Goal: Task Accomplishment & Management: Manage account settings

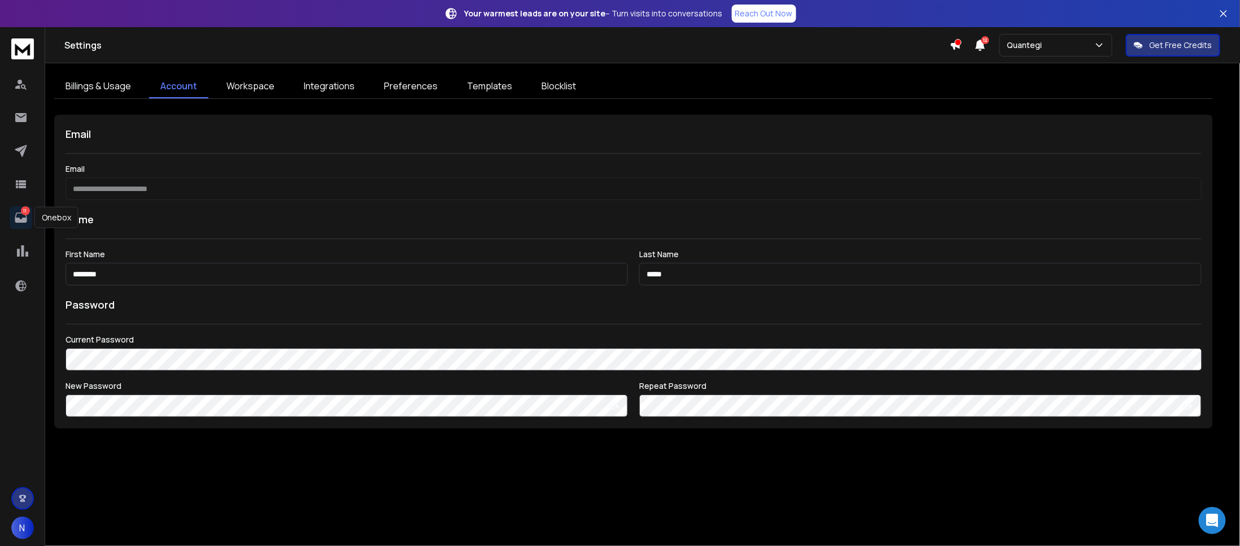
click at [11, 220] on link "11" at bounding box center [21, 217] width 23 height 23
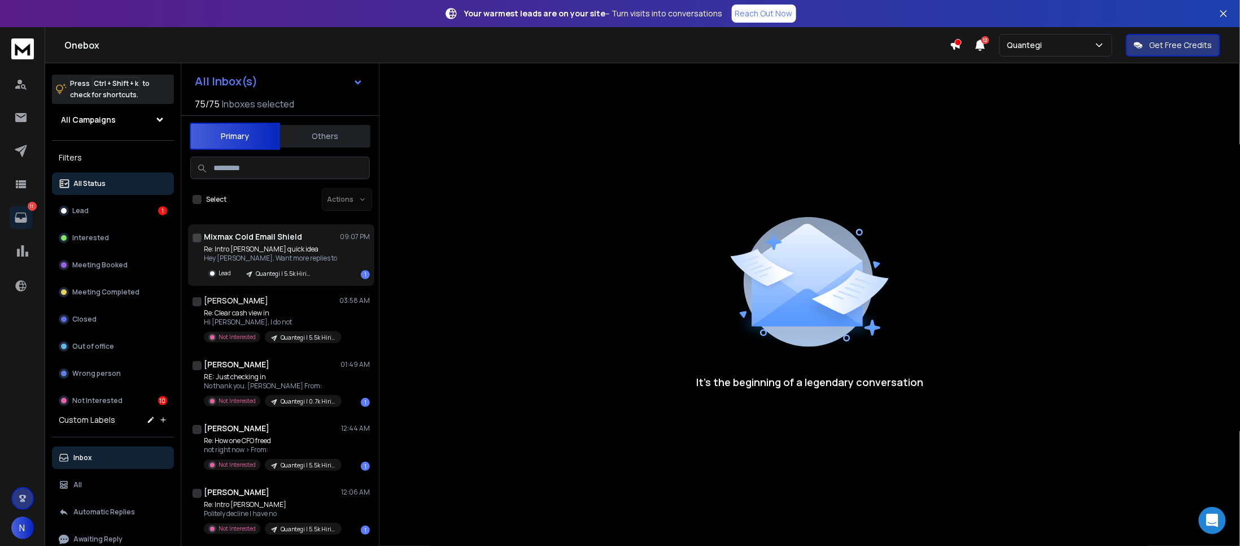
click at [323, 237] on div "Mixmax Cold Email Shield 09:07 PM" at bounding box center [287, 236] width 166 height 11
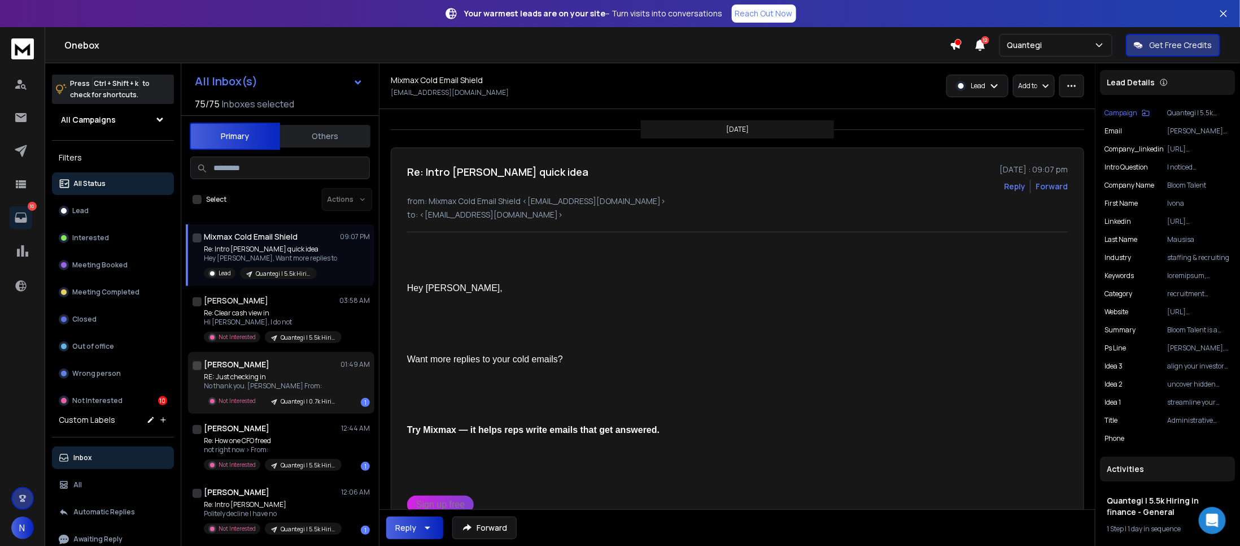
click at [323, 356] on div "Dena Branstetter 01:49 AM RE: Just checking in No thank you. Dena From: Not Int…" at bounding box center [281, 383] width 186 height 62
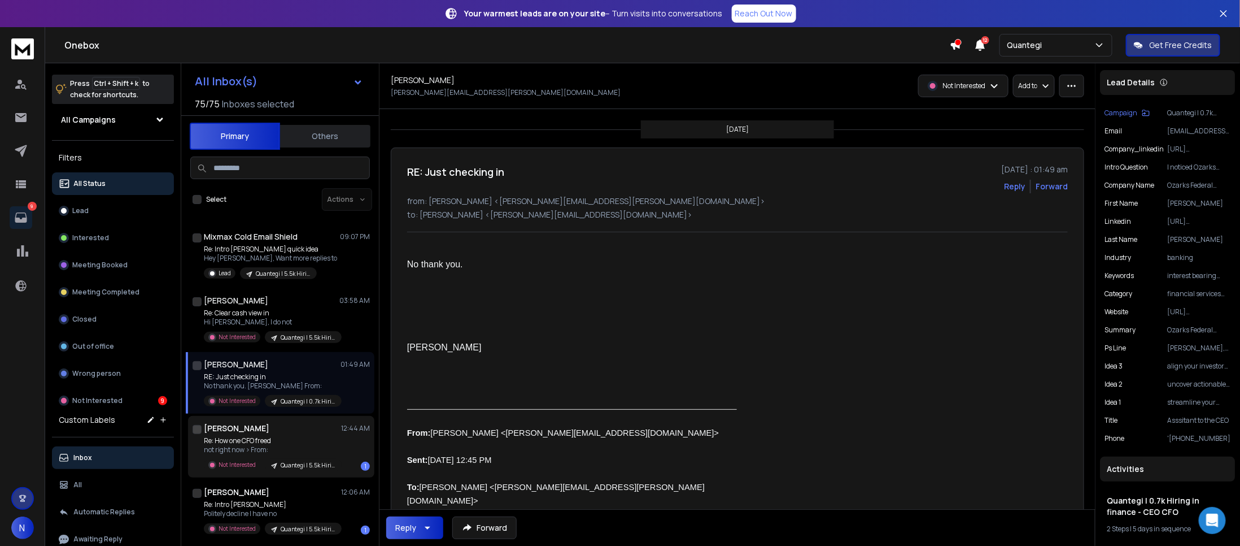
drag, startPoint x: 343, startPoint y: 438, endPoint x: 352, endPoint y: 440, distance: 9.2
click at [349, 439] on div "Re: How one CFO freed not right now > From: Not Interested Quantegi | 5.5k Hiri…" at bounding box center [287, 453] width 166 height 34
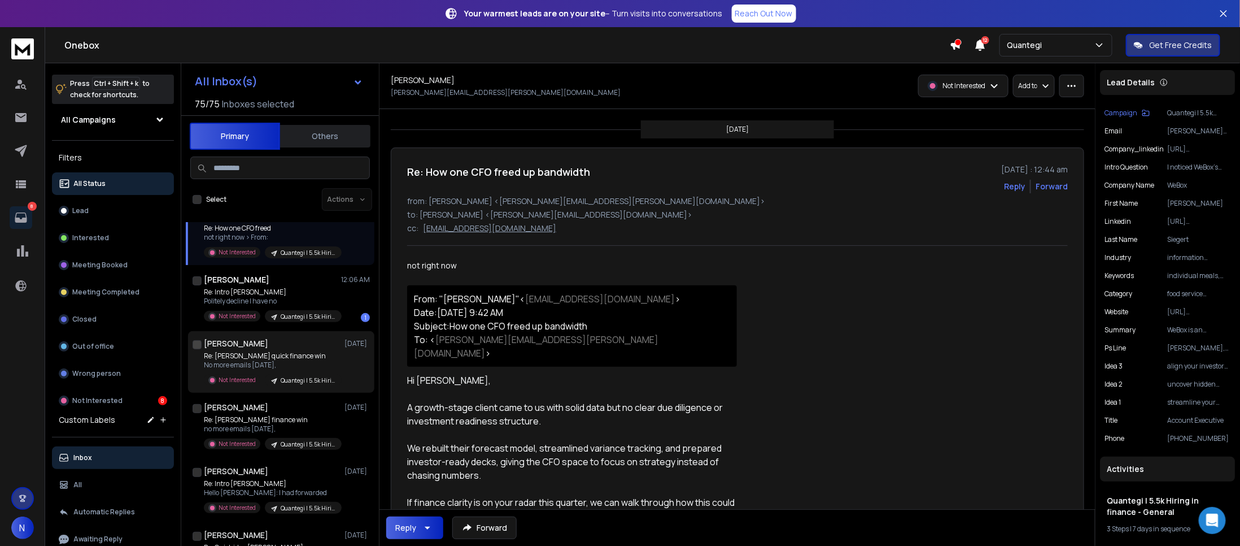
scroll to position [226, 0]
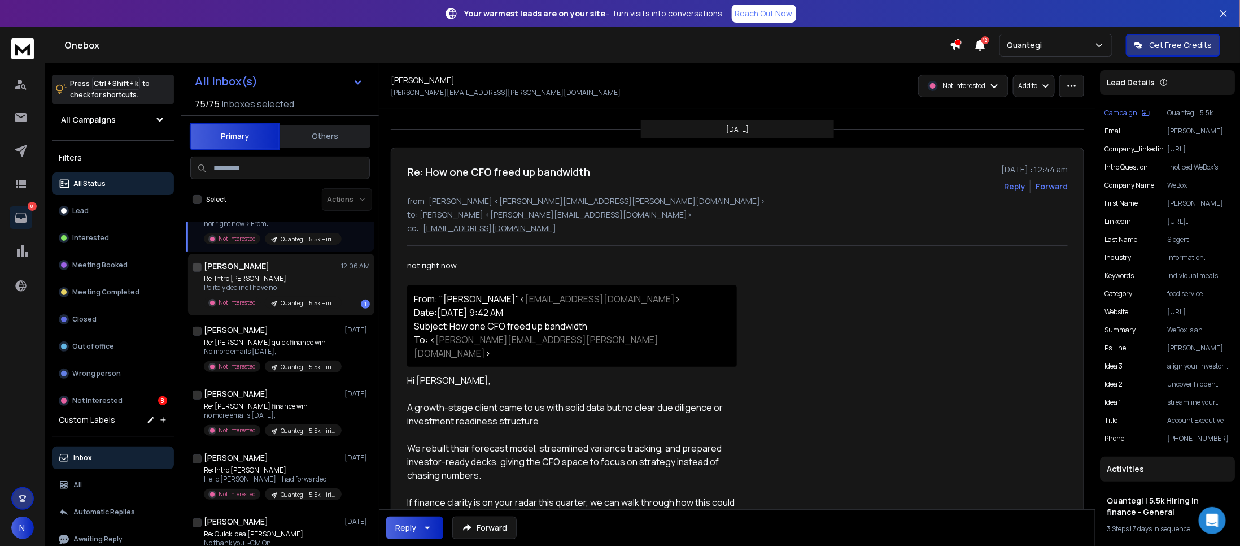
click at [343, 268] on p "12:06 AM" at bounding box center [355, 266] width 29 height 9
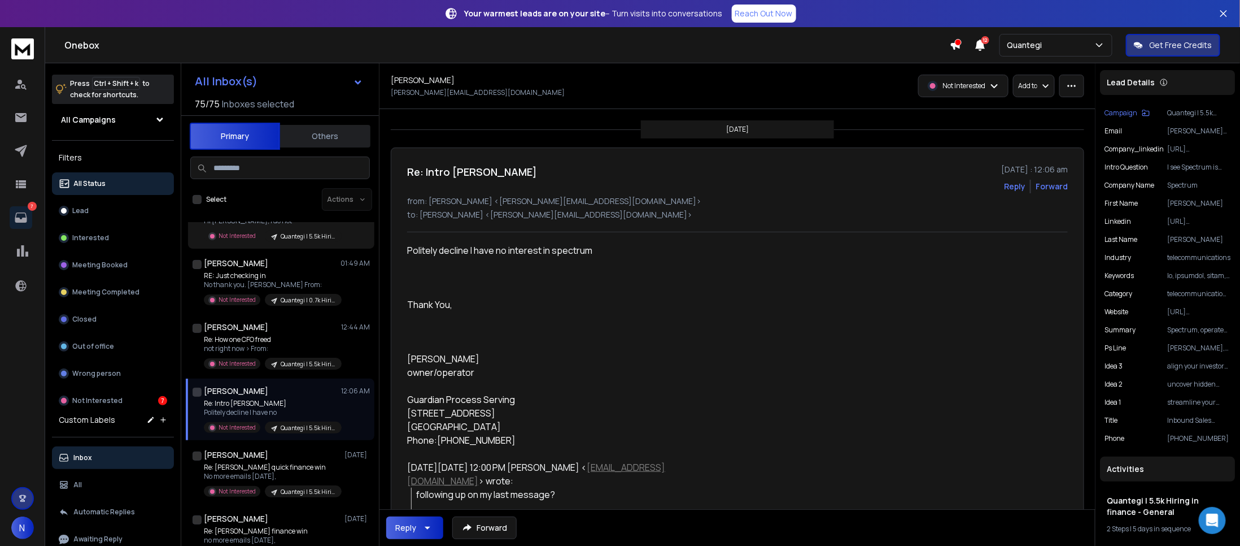
scroll to position [0, 0]
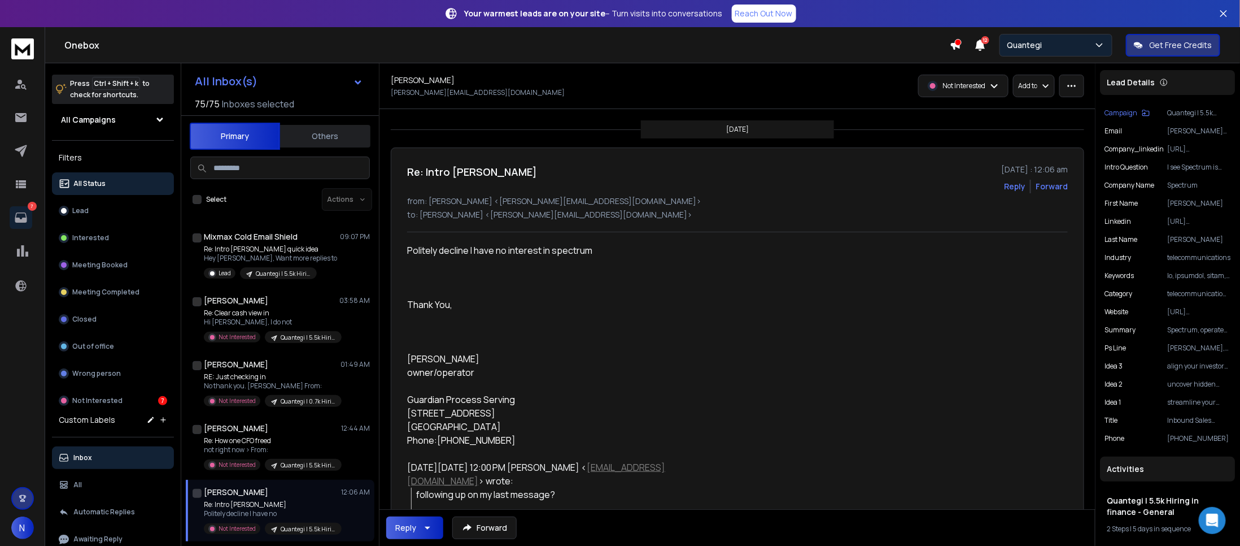
click at [1062, 43] on div "Quantegi" at bounding box center [1056, 45] width 98 height 11
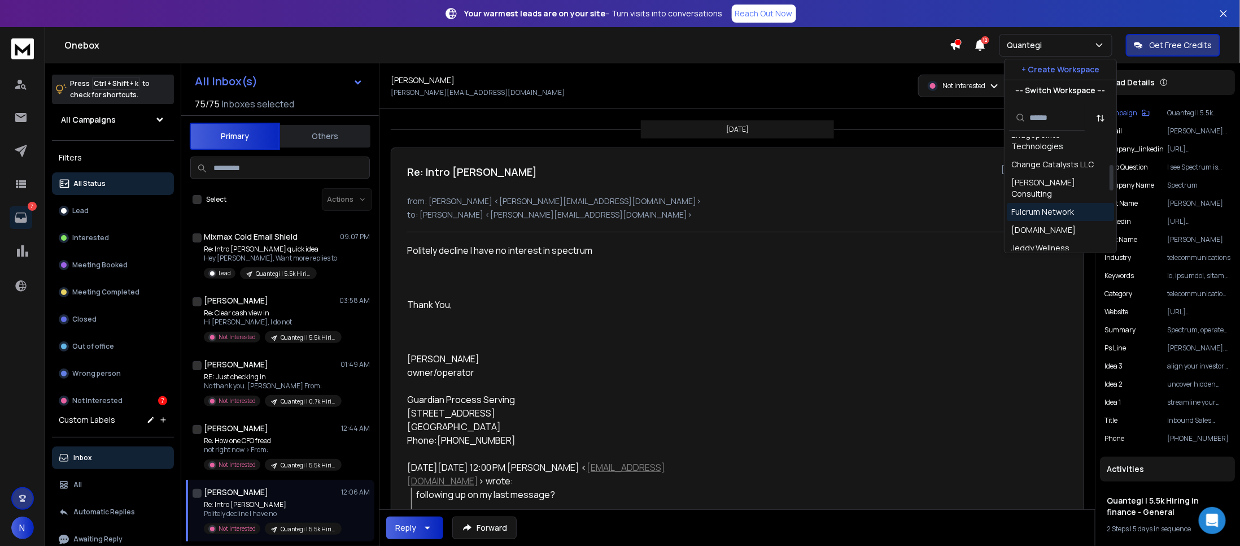
scroll to position [226, 0]
click at [1073, 242] on div "Profit Elevation LLC" at bounding box center [1048, 247] width 72 height 11
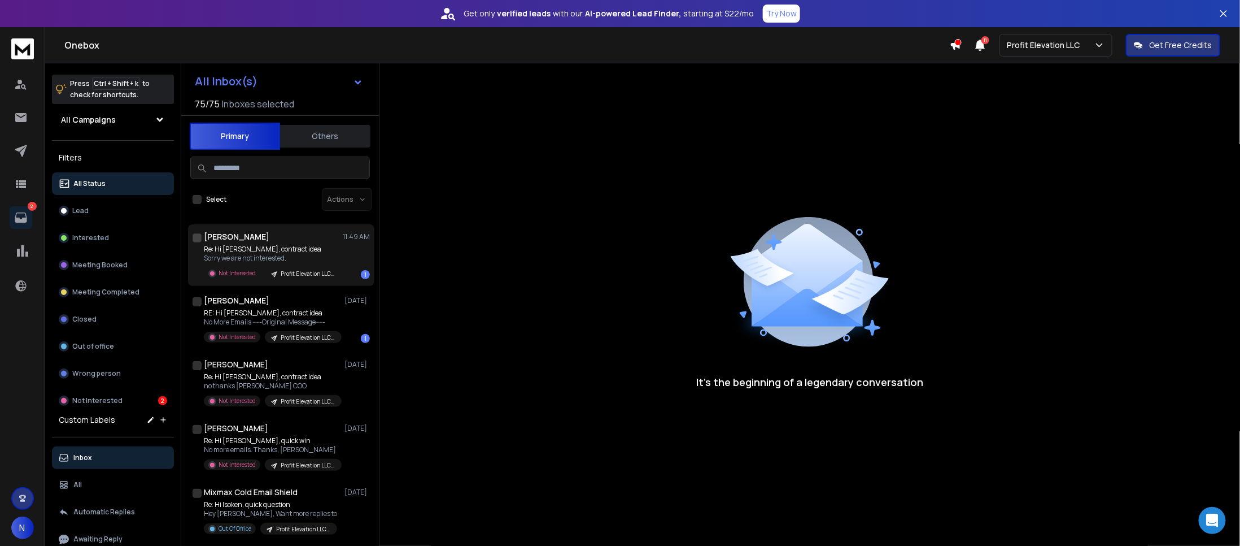
click at [329, 242] on div "Michael Norcia 11:49 AM Re: Hi Michael, contract idea Sorry we are not interest…" at bounding box center [287, 255] width 166 height 48
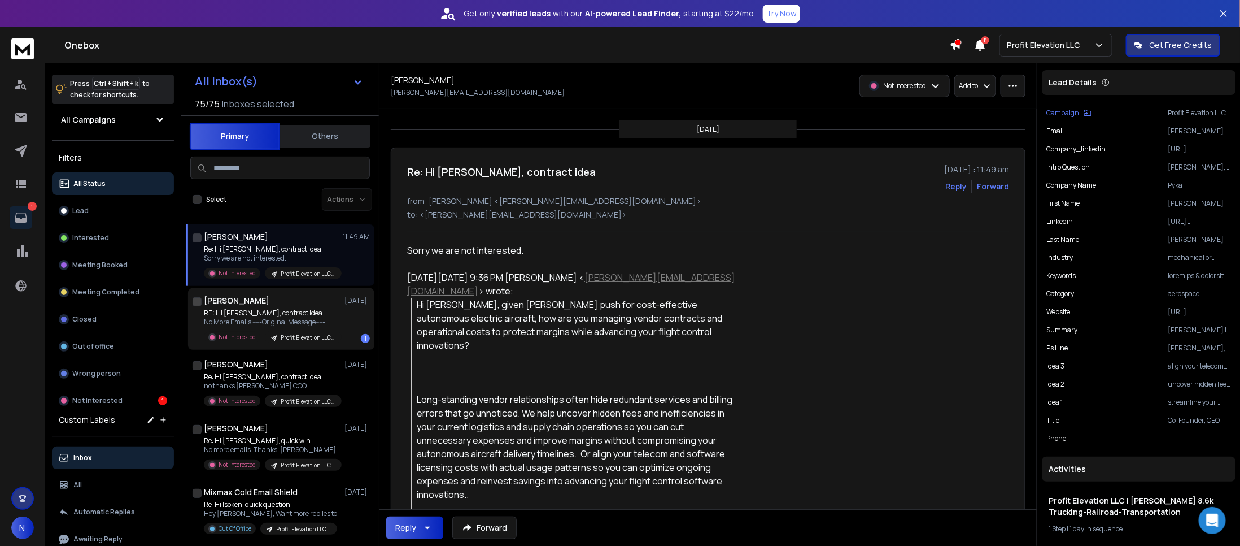
click at [305, 314] on p "RE: Hi Max, contract idea" at bounding box center [272, 312] width 136 height 9
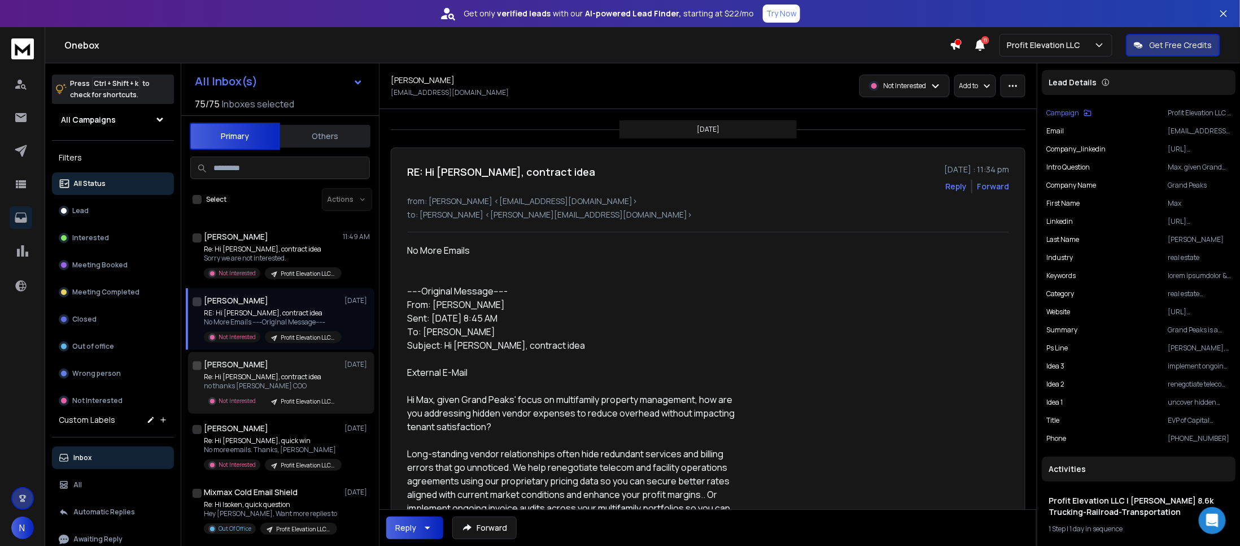
click at [332, 381] on p "no thanks Derek Blankenship COO" at bounding box center [272, 385] width 136 height 9
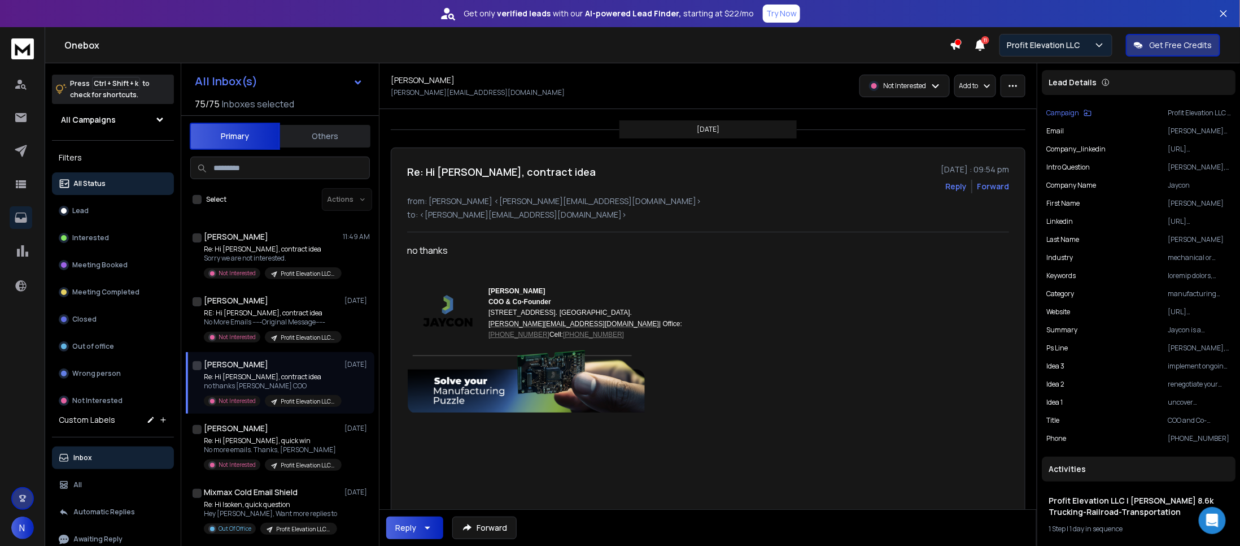
click at [1069, 40] on p "Profit Elevation LLC" at bounding box center [1045, 45] width 77 height 11
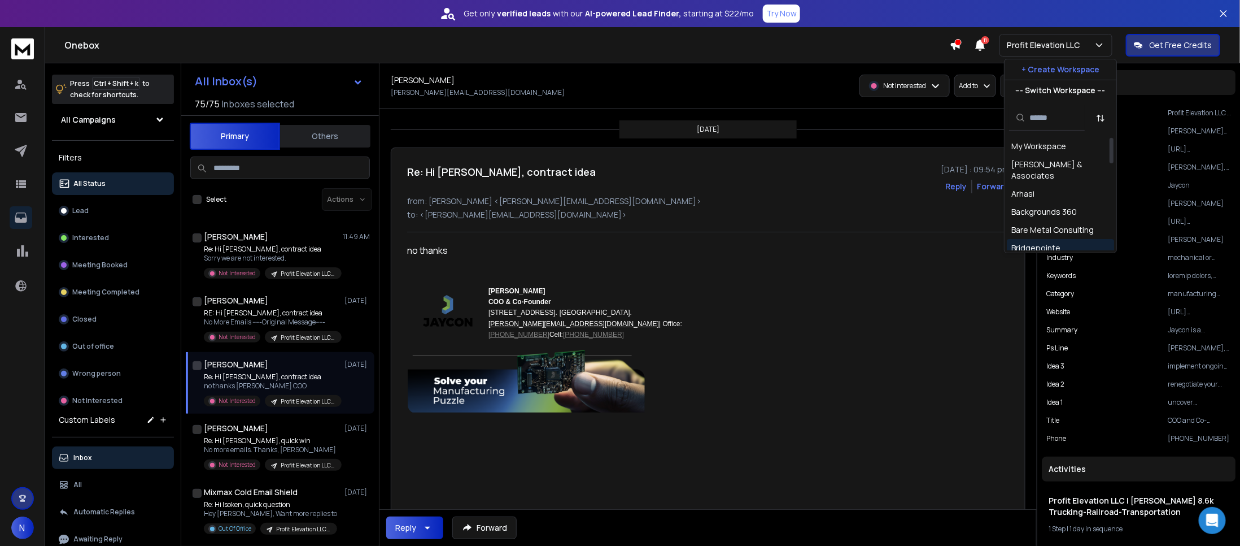
click at [1051, 249] on div "Bridgepointe Technologies" at bounding box center [1061, 253] width 98 height 23
